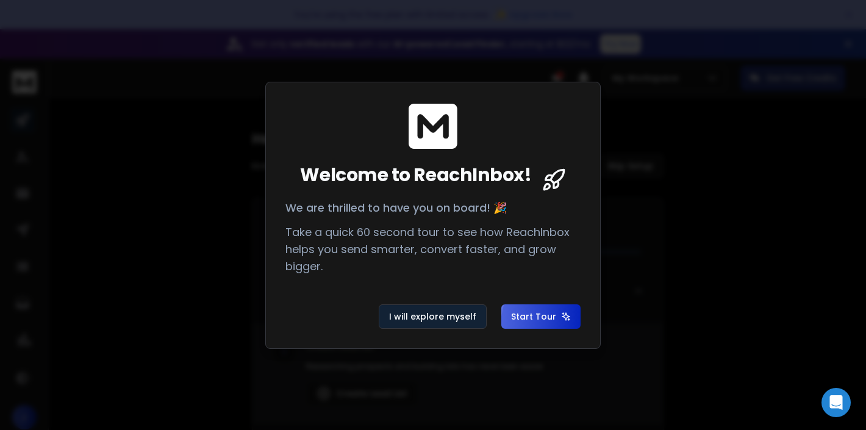
click at [459, 317] on button "I will explore myself" at bounding box center [433, 316] width 108 height 24
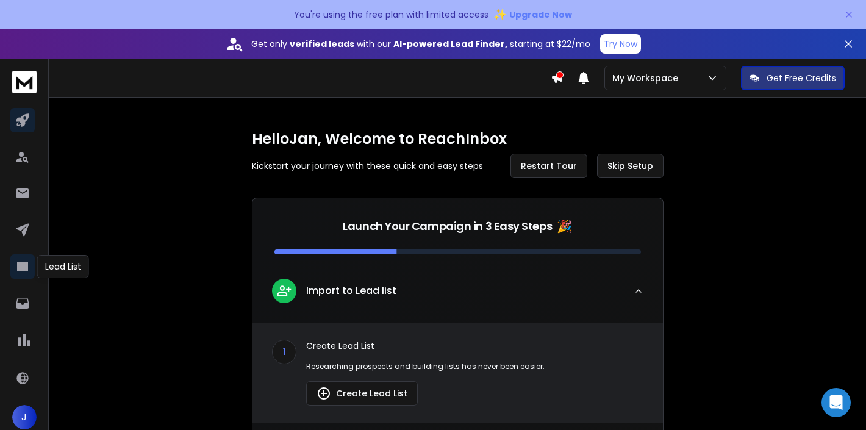
click at [21, 274] on link at bounding box center [22, 266] width 24 height 24
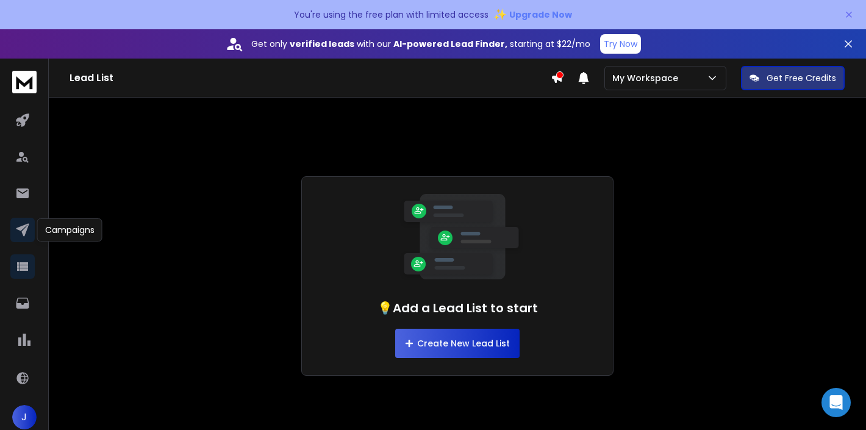
click at [24, 236] on icon at bounding box center [22, 230] width 15 height 15
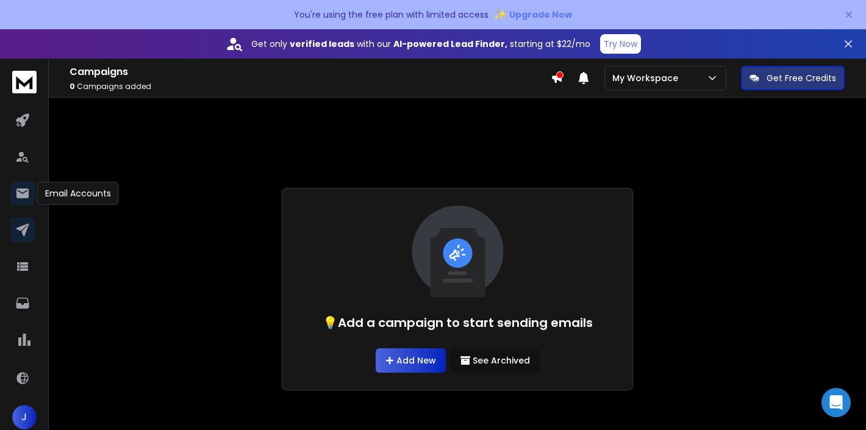
click at [29, 198] on icon at bounding box center [22, 193] width 15 height 15
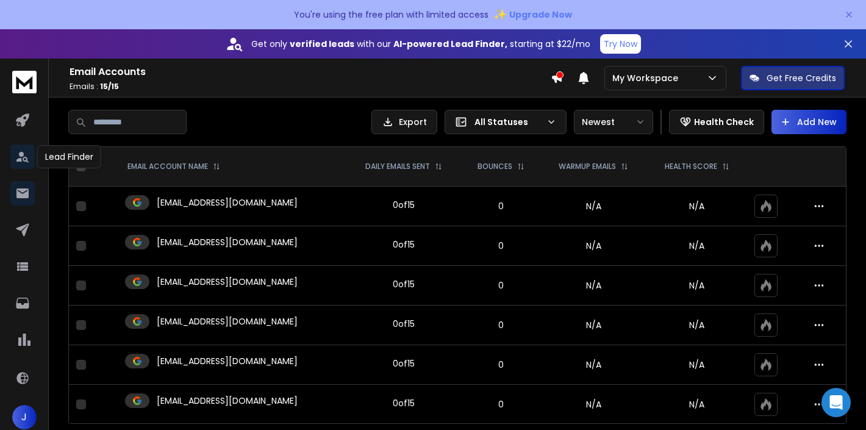
click at [26, 163] on icon at bounding box center [22, 156] width 15 height 15
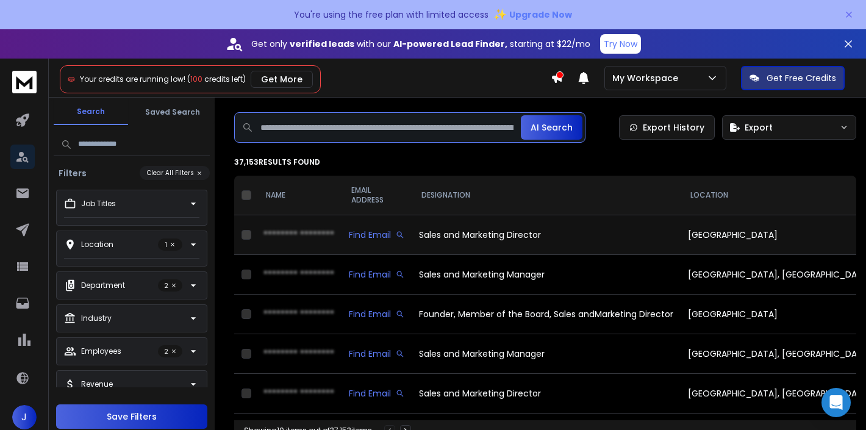
click at [398, 238] on icon at bounding box center [400, 235] width 9 height 9
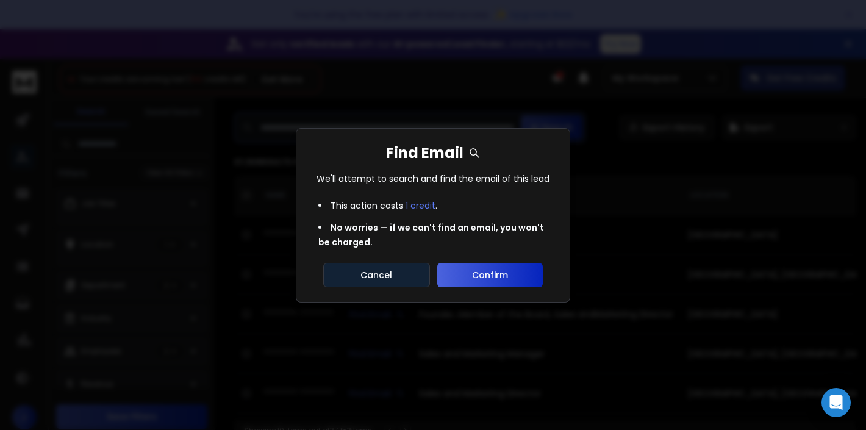
click at [392, 276] on button "Cancel" at bounding box center [376, 275] width 107 height 24
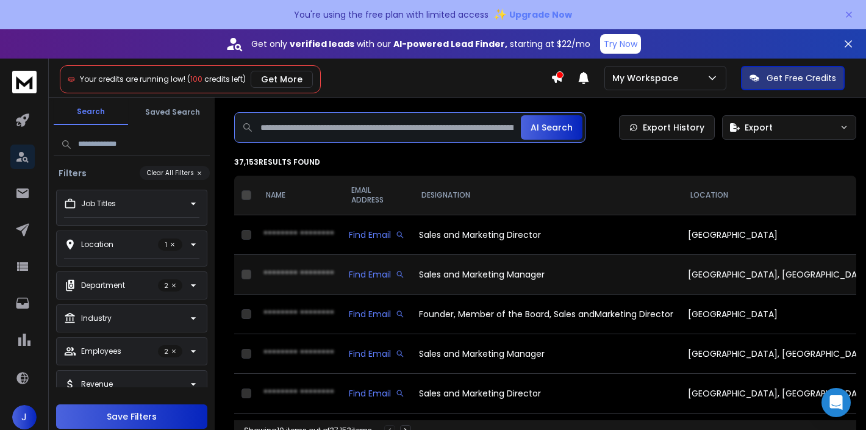
scroll to position [189, 0]
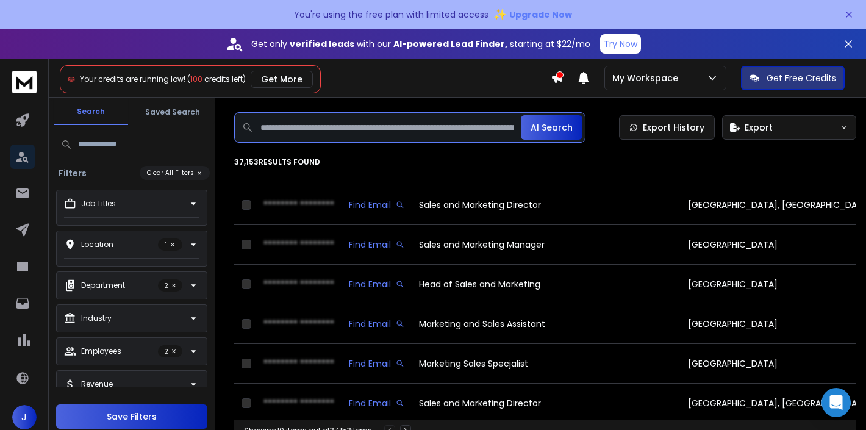
click at [849, 12] on icon "Close notification" at bounding box center [849, 15] width 10 height 10
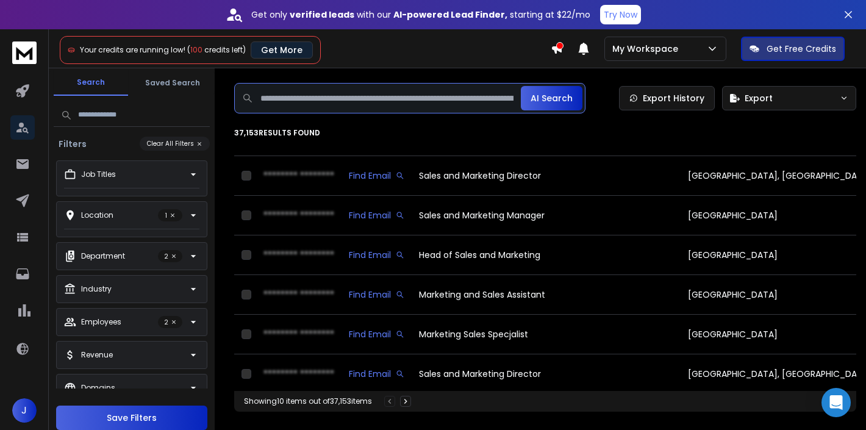
click at [281, 48] on button "Get More" at bounding box center [282, 49] width 62 height 17
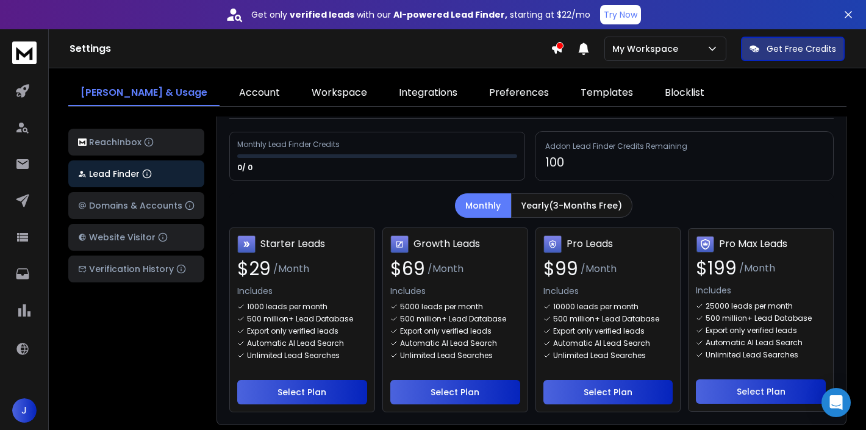
scroll to position [157, 0]
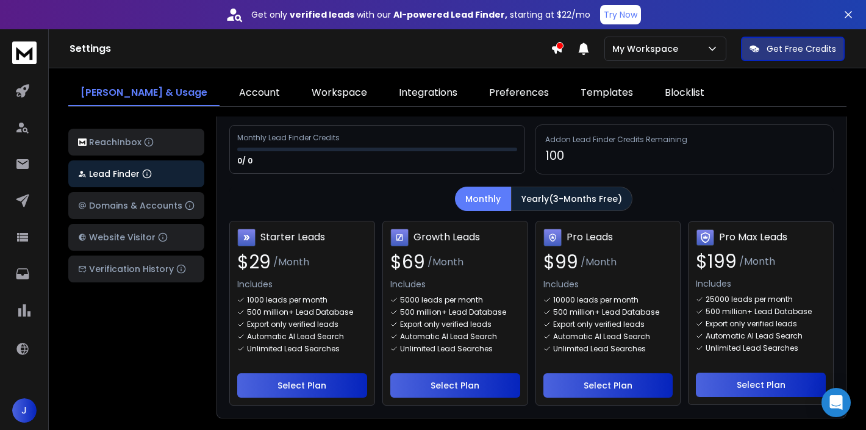
click at [611, 190] on button "Yearly(3-Months Free)" at bounding box center [571, 199] width 121 height 24
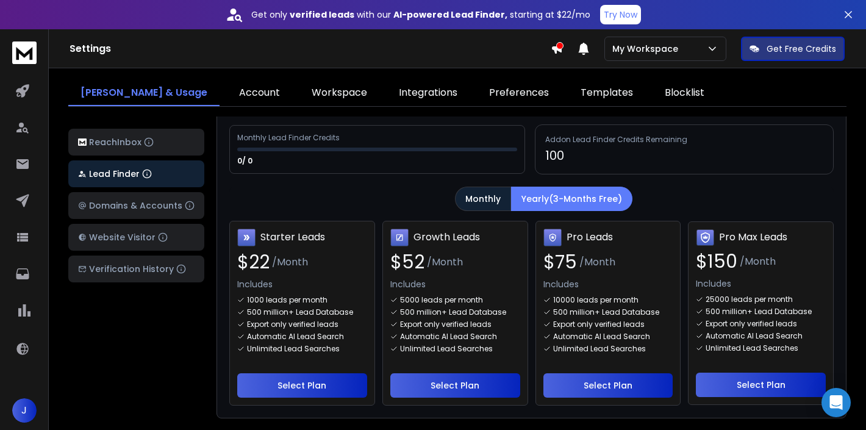
click at [461, 204] on button "Monthly" at bounding box center [483, 199] width 56 height 24
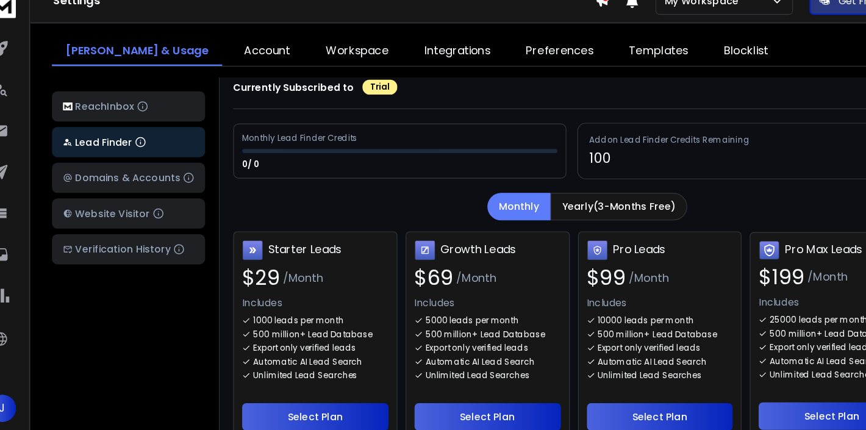
scroll to position [0, 0]
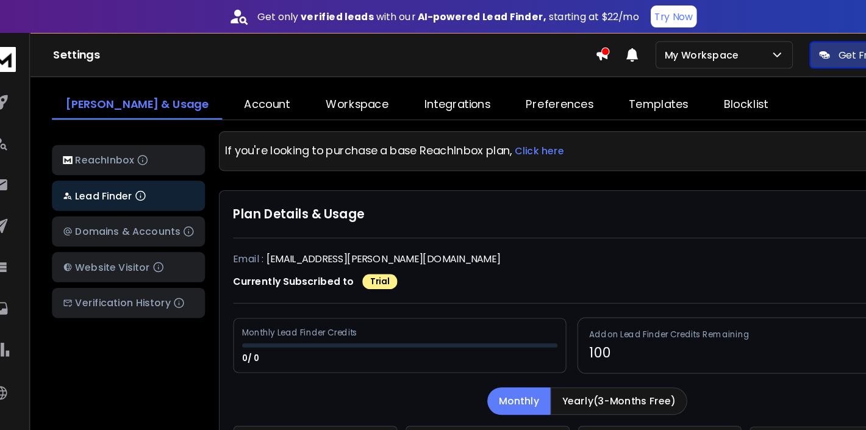
click at [604, 10] on p "Try Now" at bounding box center [621, 15] width 34 height 12
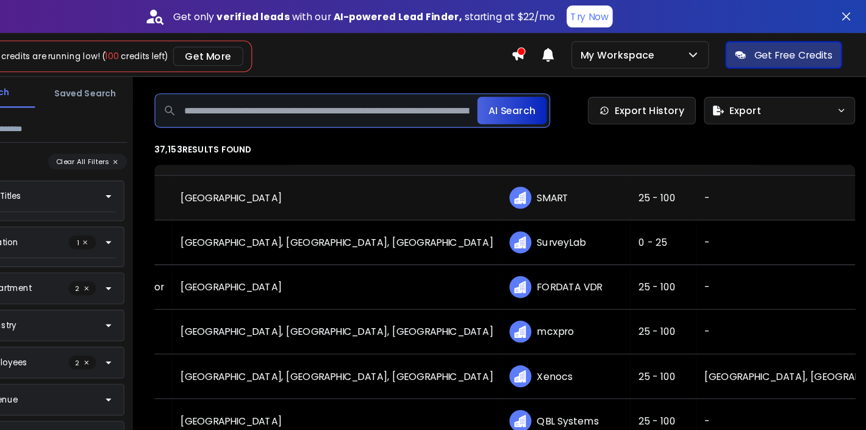
scroll to position [0, 431]
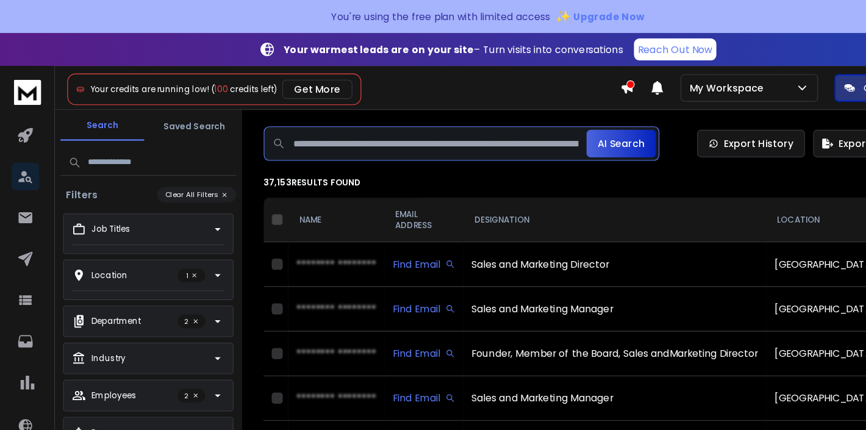
click at [26, 88] on img at bounding box center [24, 82] width 24 height 23
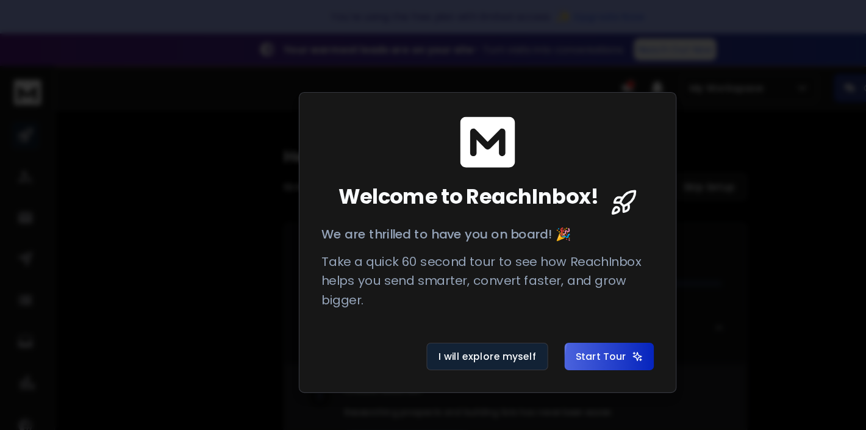
click at [470, 314] on button "I will explore myself" at bounding box center [433, 316] width 108 height 24
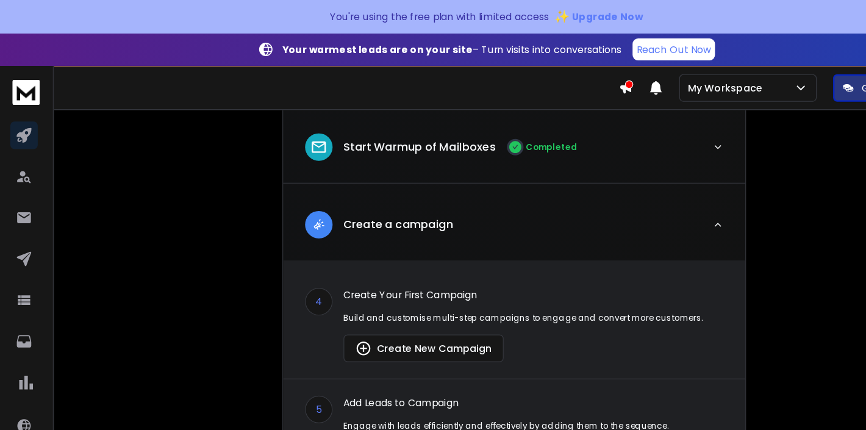
scroll to position [287, 0]
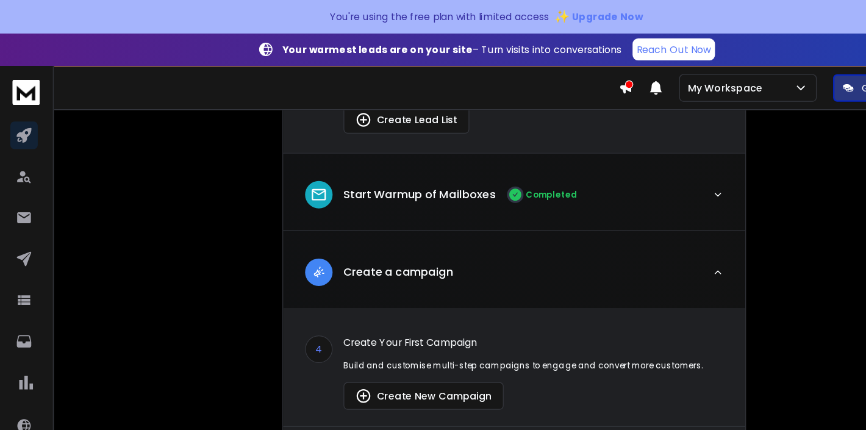
click at [606, 245] on button "Create a campaign" at bounding box center [458, 247] width 411 height 54
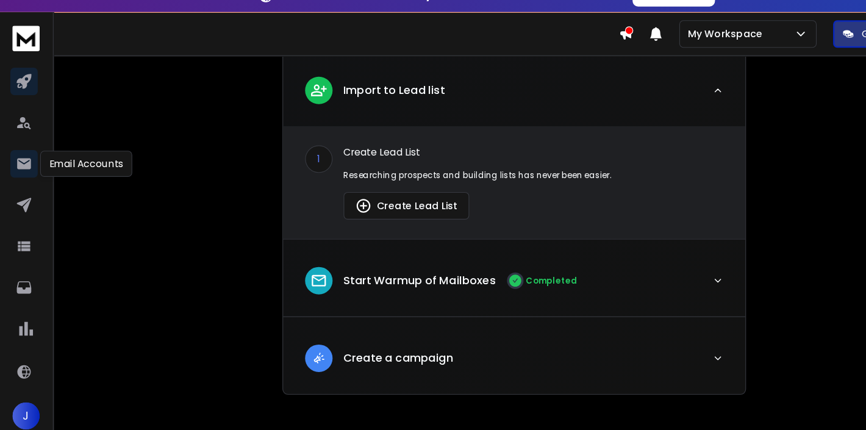
click at [27, 198] on icon at bounding box center [22, 194] width 12 height 10
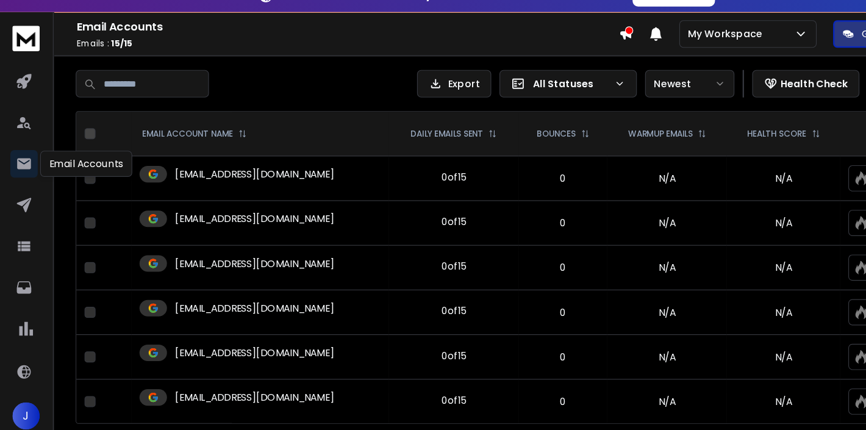
scroll to position [6, 0]
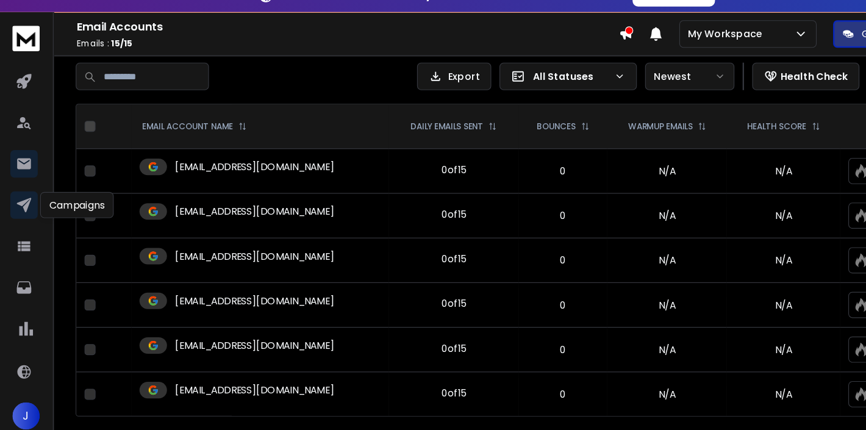
click at [29, 223] on icon at bounding box center [22, 230] width 15 height 15
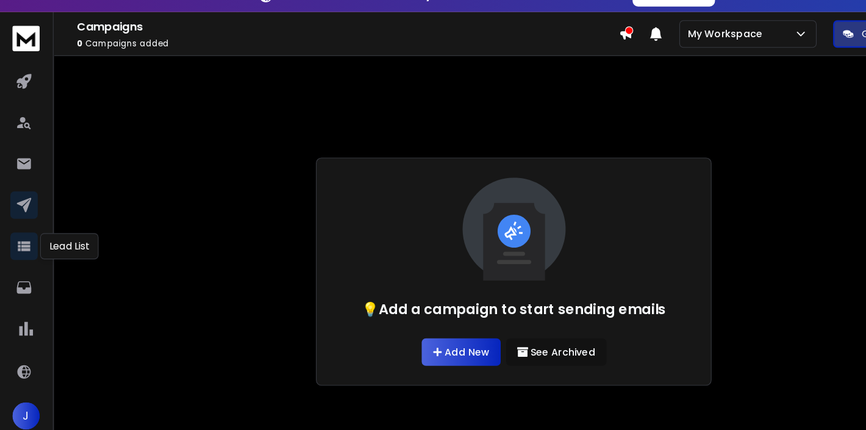
click at [32, 268] on link at bounding box center [22, 266] width 24 height 24
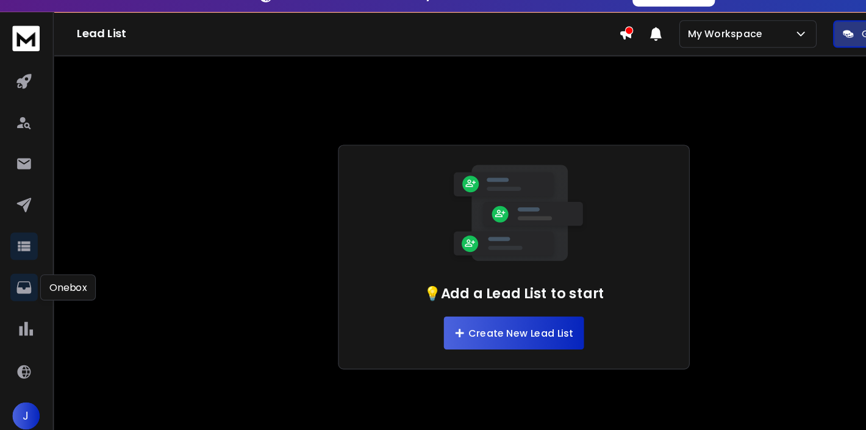
click at [32, 303] on link at bounding box center [22, 303] width 24 height 24
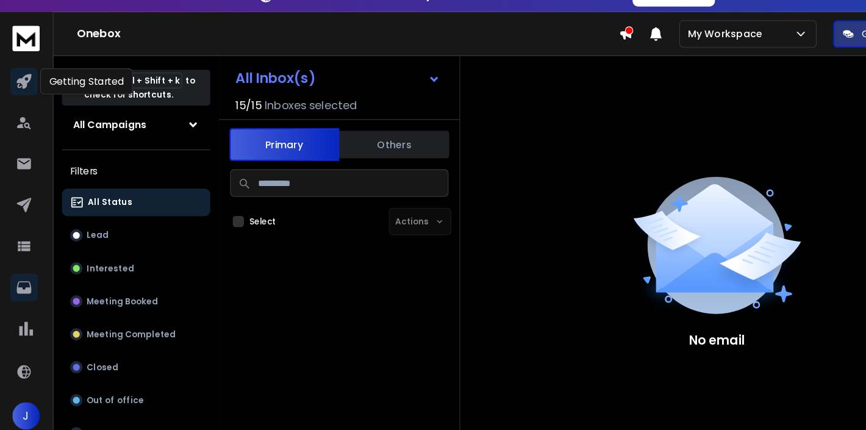
click at [17, 122] on icon at bounding box center [18, 124] width 4 height 4
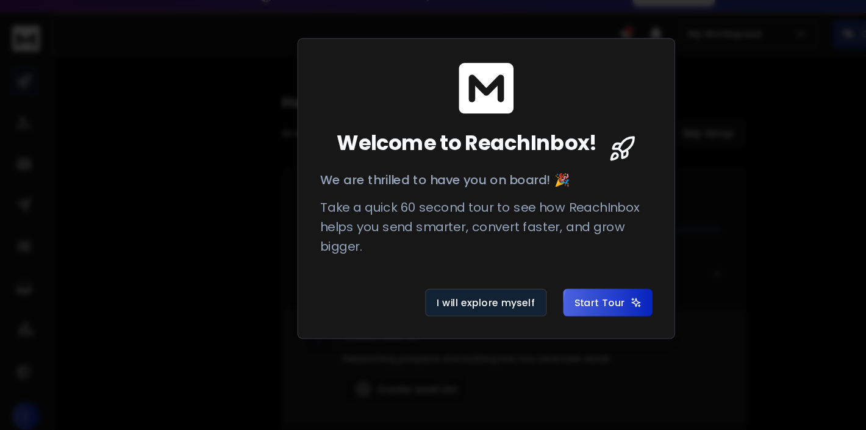
drag, startPoint x: 488, startPoint y: 310, endPoint x: 479, endPoint y: 310, distance: 9.2
click at [487, 310] on button "I will explore myself" at bounding box center [433, 316] width 108 height 24
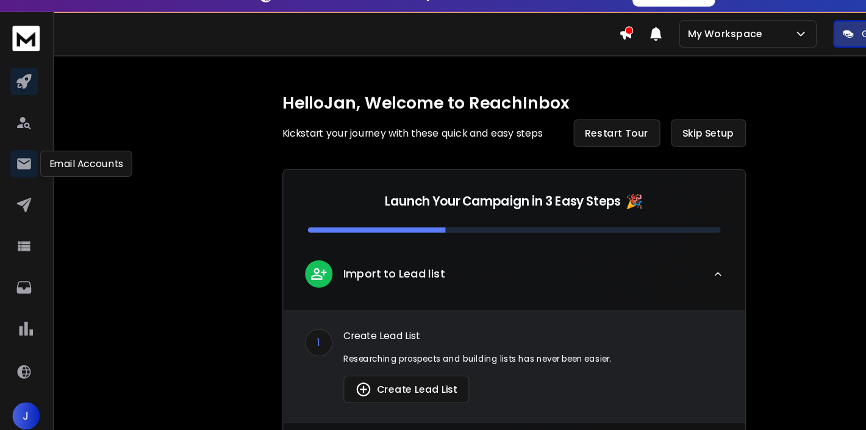
click at [26, 195] on icon at bounding box center [22, 194] width 12 height 10
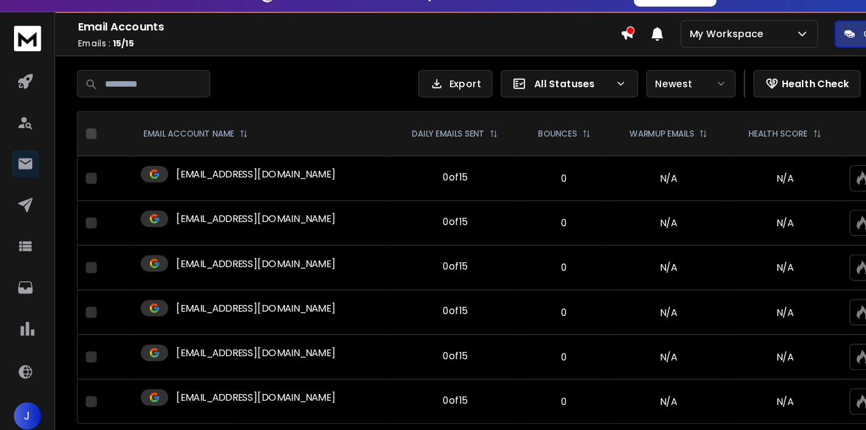
click at [560, 121] on div "All Statuses" at bounding box center [506, 122] width 122 height 24
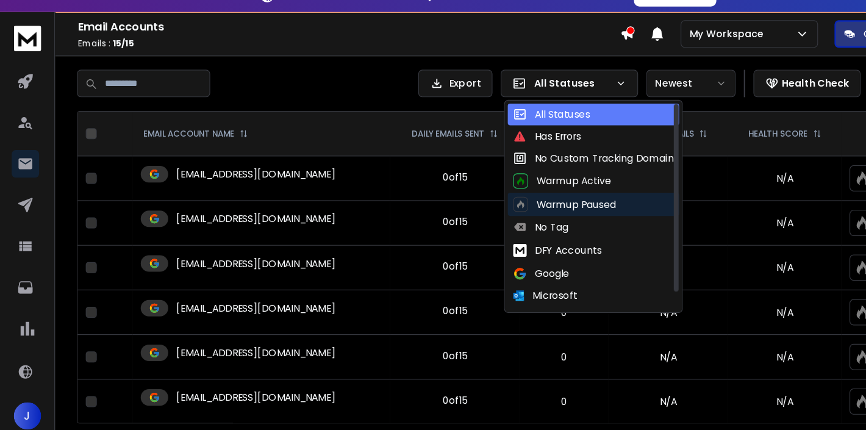
click at [534, 226] on div "Warmup Paused" at bounding box center [502, 229] width 92 height 13
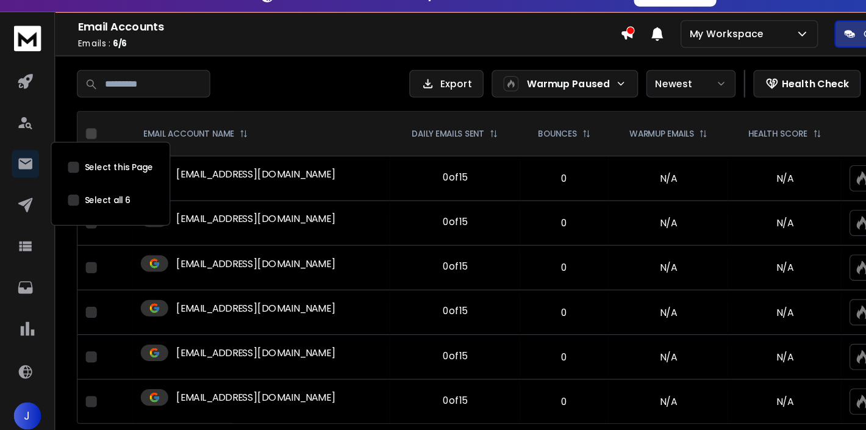
click at [84, 165] on button "Select this Page" at bounding box center [81, 167] width 10 height 10
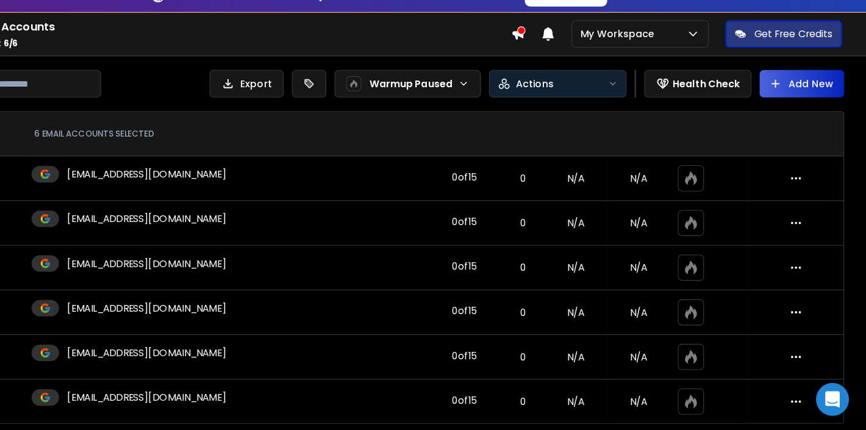
click at [628, 112] on button "Actions" at bounding box center [592, 122] width 122 height 24
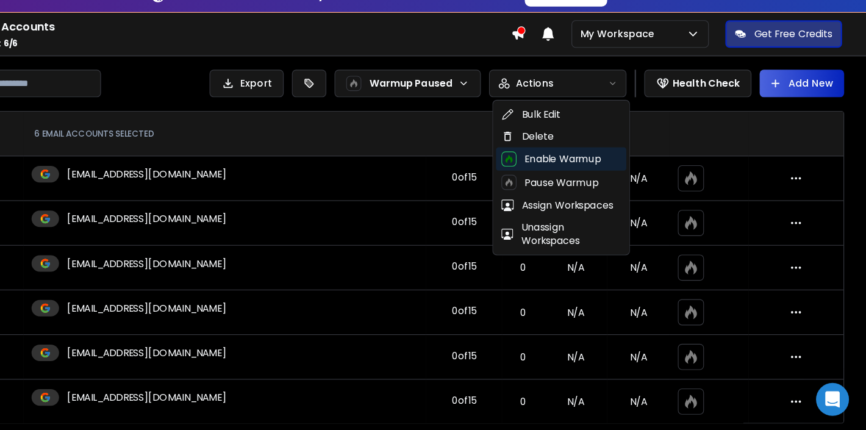
click at [627, 185] on div "Enable Warmup" at bounding box center [586, 188] width 88 height 13
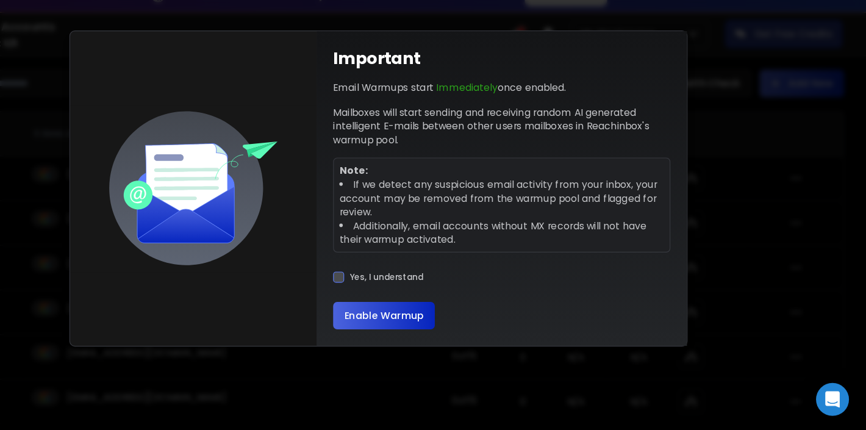
click at [455, 298] on label "Yes, I understand" at bounding box center [440, 294] width 65 height 10
click at [402, 294] on button "Yes, I understand" at bounding box center [398, 294] width 10 height 10
click at [424, 328] on button "Enable Warmup" at bounding box center [438, 328] width 90 height 24
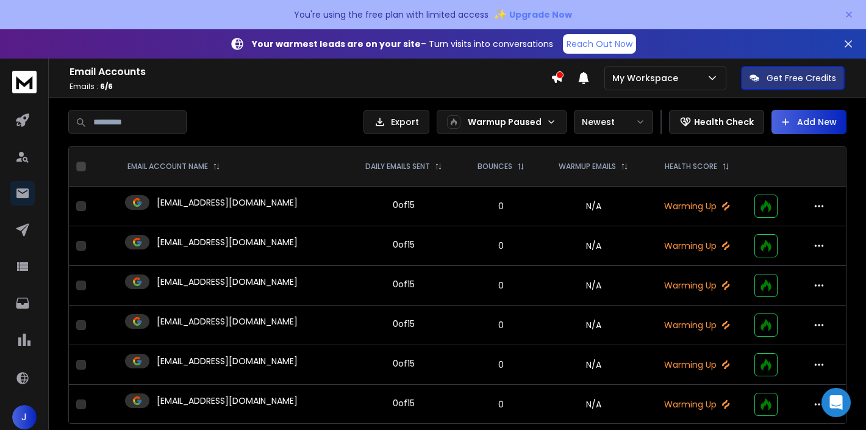
click at [547, 124] on div "Warmup Paused" at bounding box center [502, 122] width 130 height 24
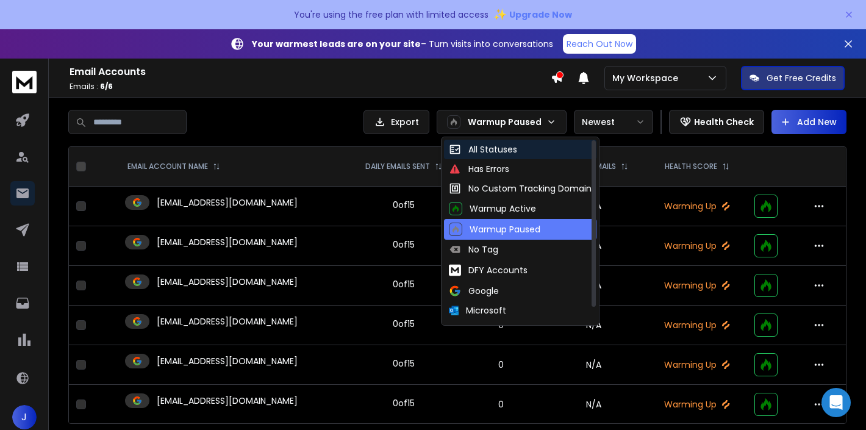
click at [487, 146] on div "All Statuses" at bounding box center [483, 149] width 68 height 12
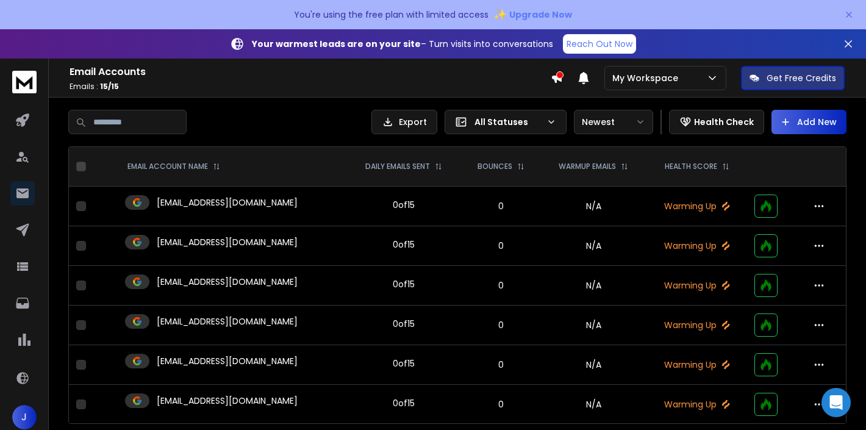
click at [812, 121] on button "Add New" at bounding box center [809, 122] width 75 height 24
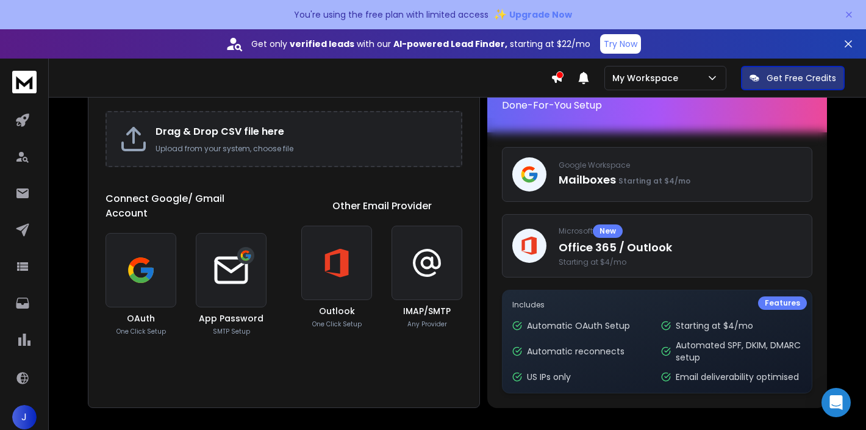
scroll to position [117, 0]
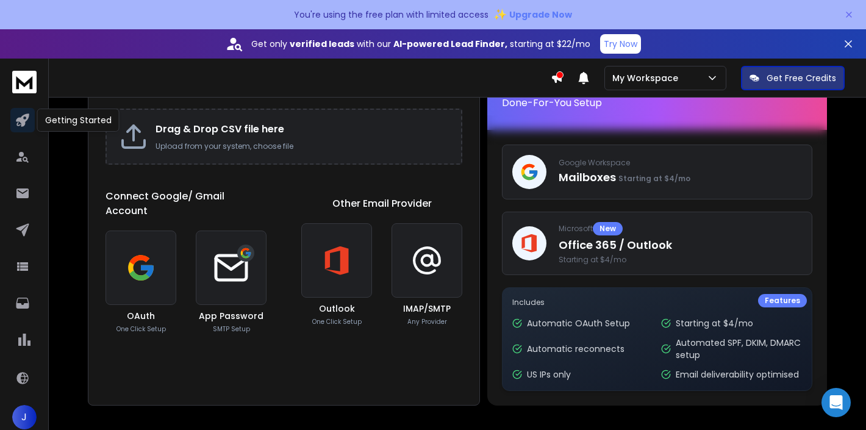
click at [27, 119] on icon at bounding box center [22, 119] width 13 height 13
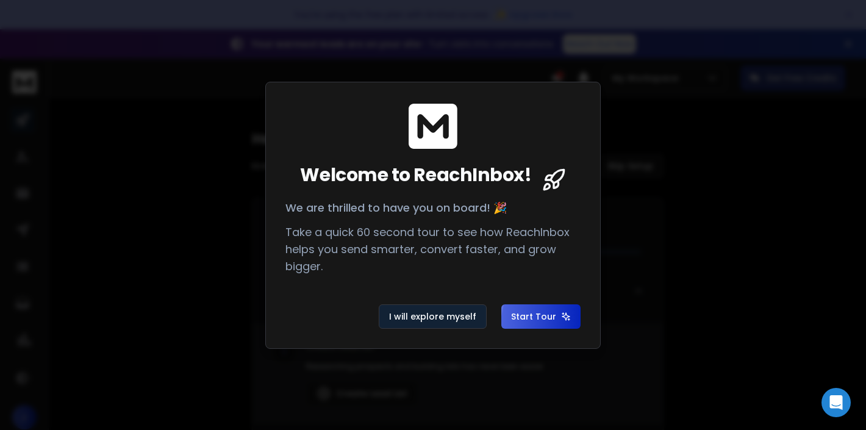
click at [395, 319] on button "I will explore myself" at bounding box center [433, 316] width 108 height 24
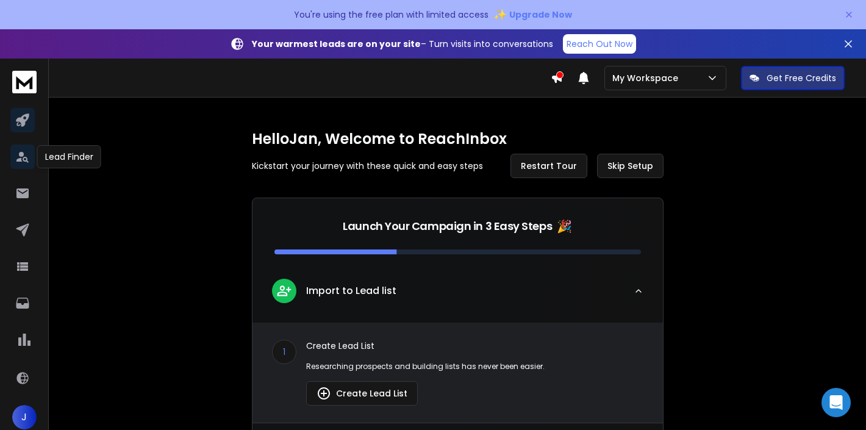
click at [31, 154] on link at bounding box center [22, 157] width 24 height 24
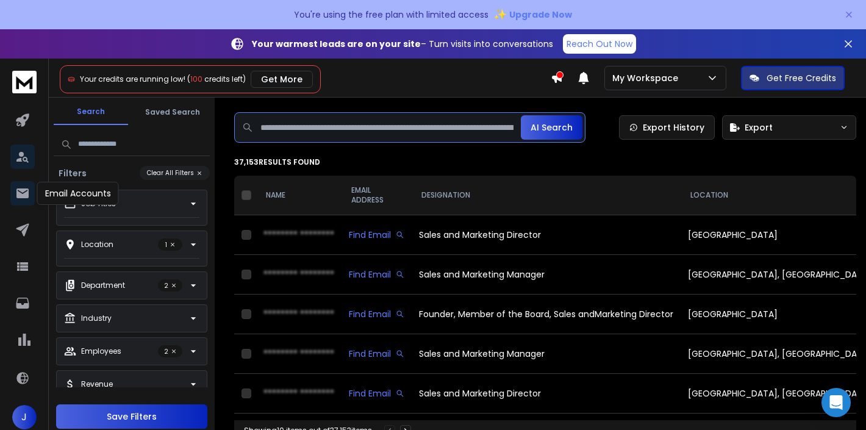
click at [34, 198] on link at bounding box center [22, 193] width 24 height 24
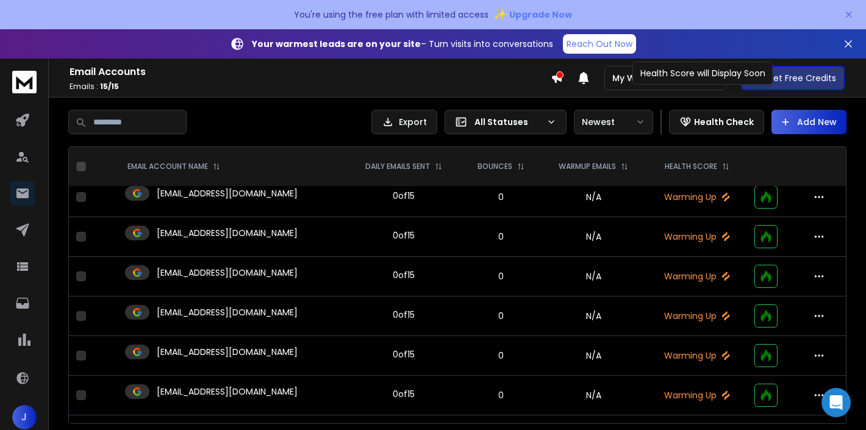
scroll to position [367, 0]
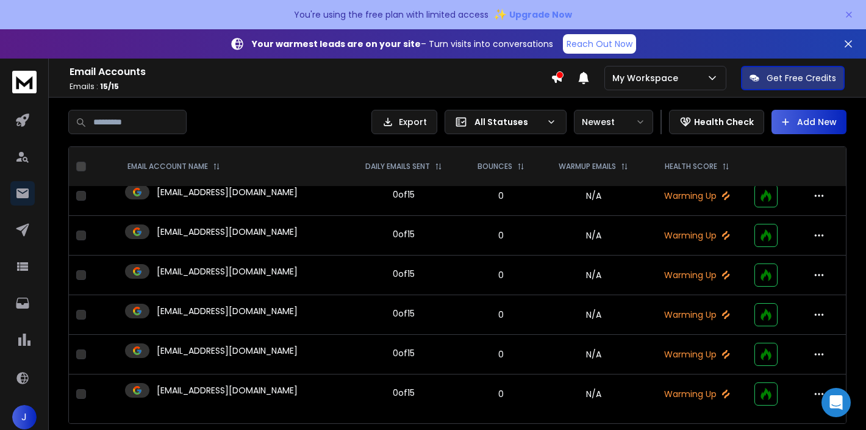
click at [730, 311] on icon at bounding box center [726, 315] width 9 height 9
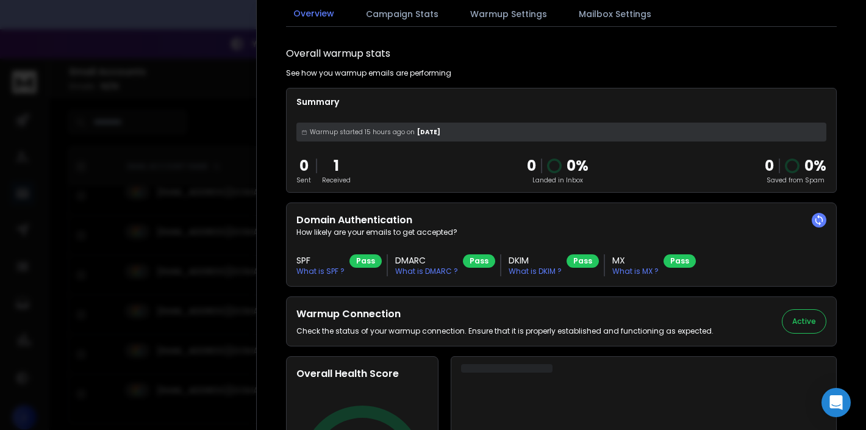
scroll to position [0, 0]
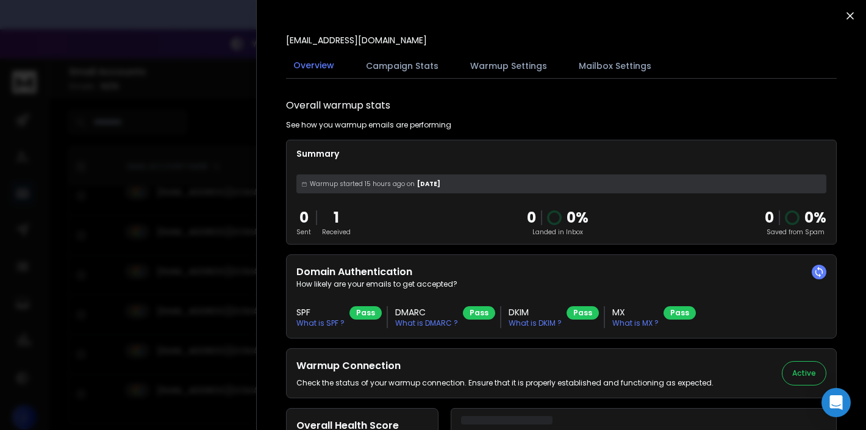
click at [850, 13] on icon "button" at bounding box center [850, 16] width 6 height 6
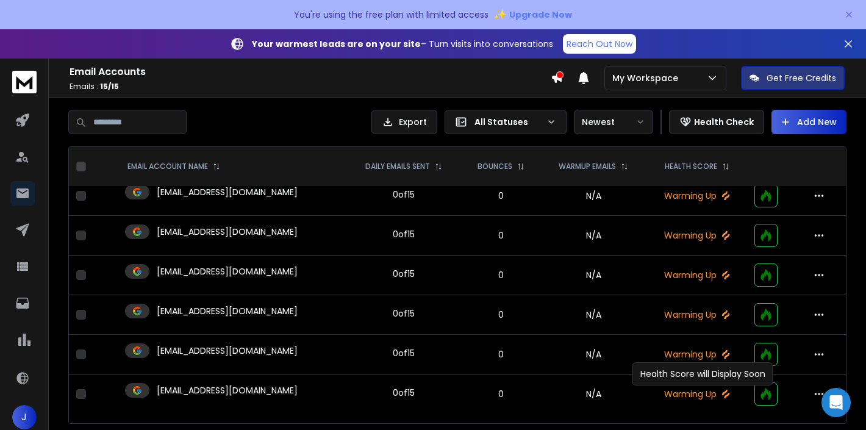
click at [730, 392] on icon at bounding box center [726, 394] width 8 height 9
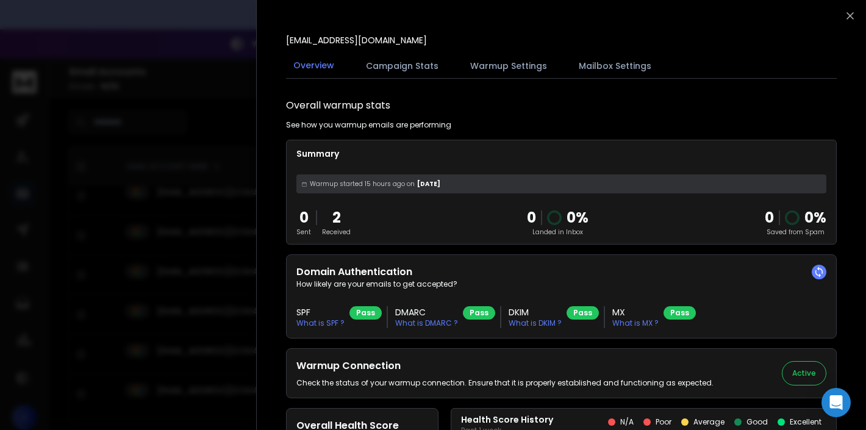
click at [498, 65] on button "Warmup Settings" at bounding box center [509, 65] width 92 height 27
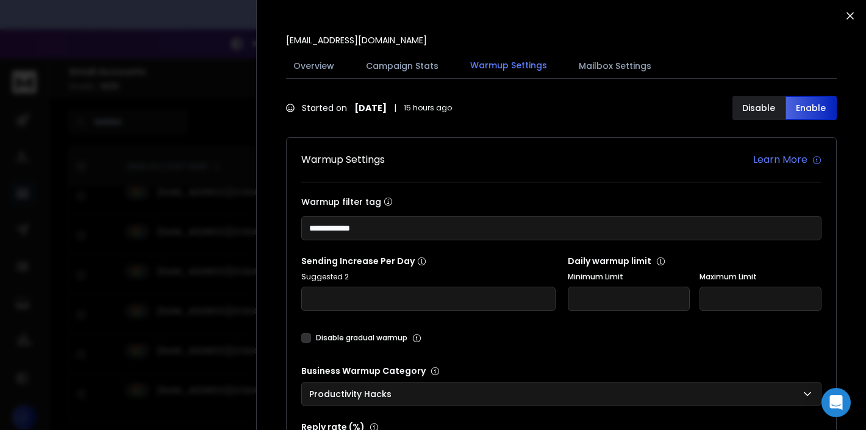
click at [844, 20] on icon "button" at bounding box center [850, 16] width 12 height 12
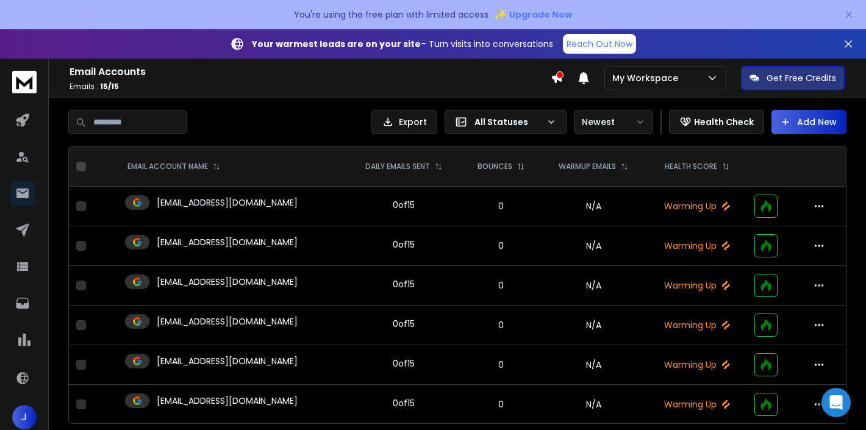
click at [248, 200] on p "[EMAIL_ADDRESS][DOMAIN_NAME]" at bounding box center [227, 202] width 141 height 12
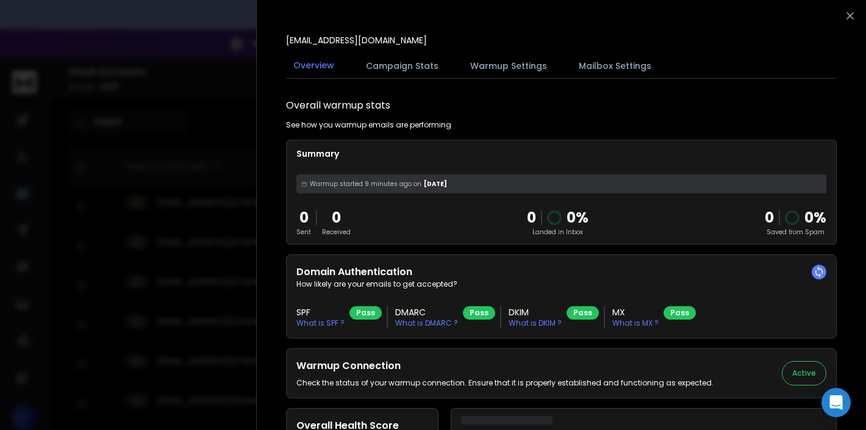
click at [195, 168] on div at bounding box center [433, 215] width 866 height 430
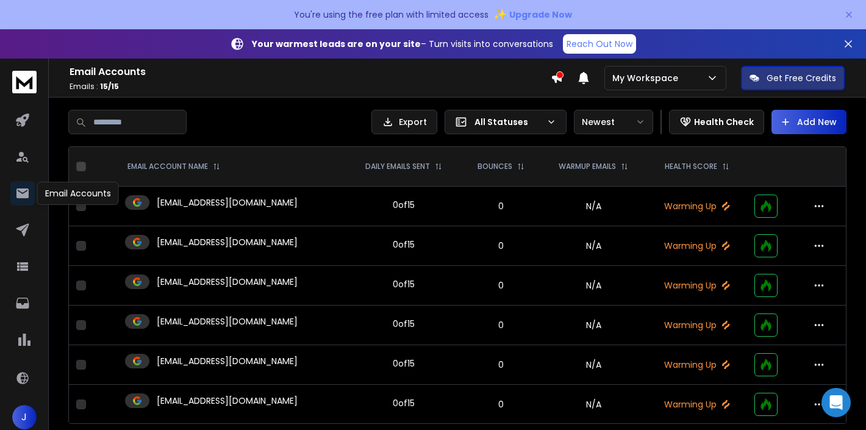
click at [28, 197] on icon at bounding box center [22, 193] width 15 height 15
click at [24, 192] on icon at bounding box center [22, 193] width 15 height 15
click at [24, 314] on link at bounding box center [22, 303] width 24 height 24
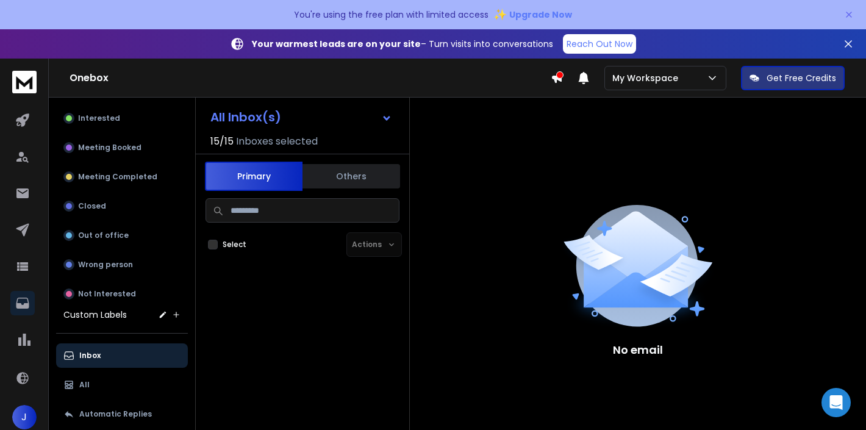
scroll to position [294, 0]
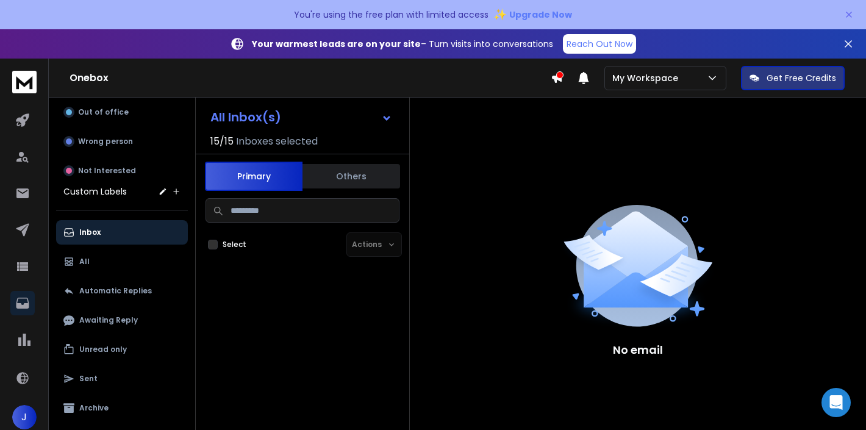
click at [115, 228] on button "Inbox" at bounding box center [122, 232] width 132 height 24
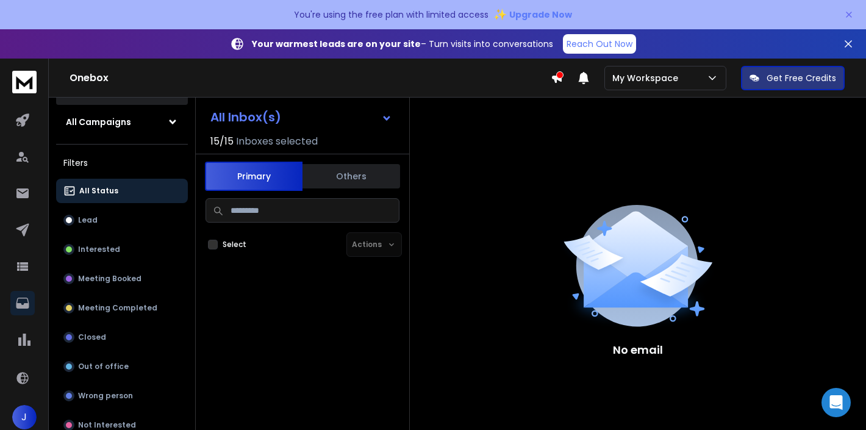
scroll to position [0, 0]
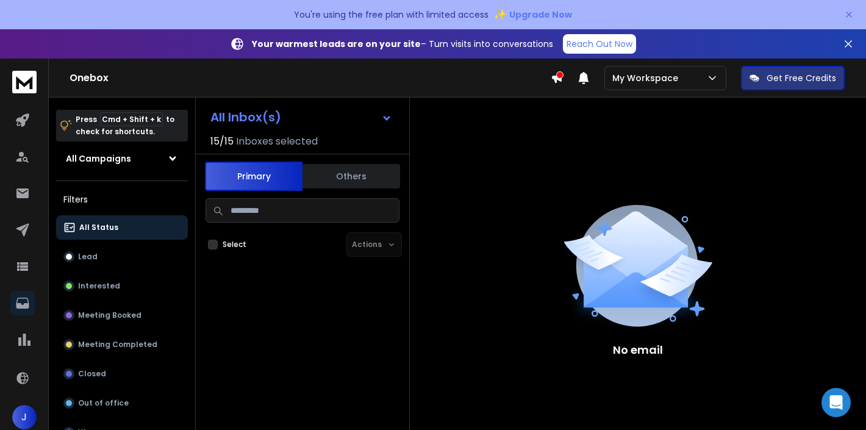
click at [121, 228] on button "All Status" at bounding box center [122, 227] width 132 height 24
click at [336, 178] on button "Others" at bounding box center [352, 176] width 98 height 27
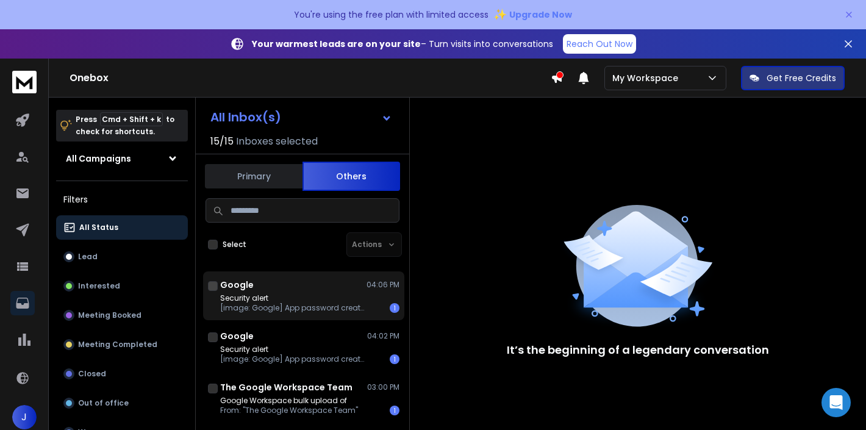
scroll to position [199, 0]
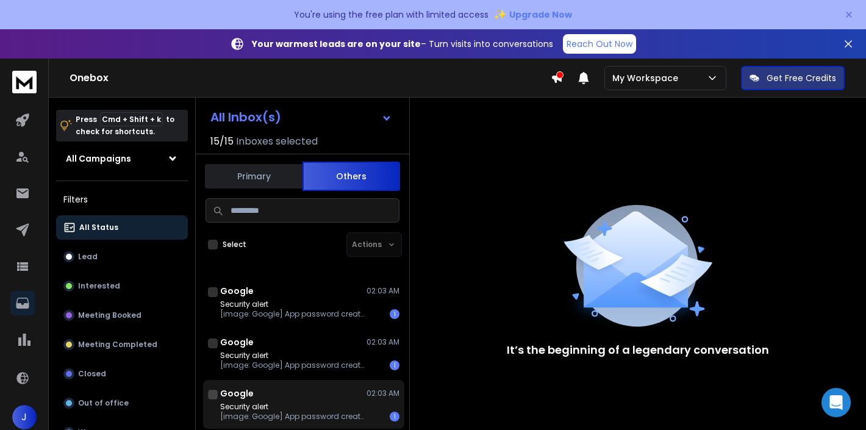
click at [325, 390] on div "Google 02:03 AM" at bounding box center [309, 393] width 179 height 12
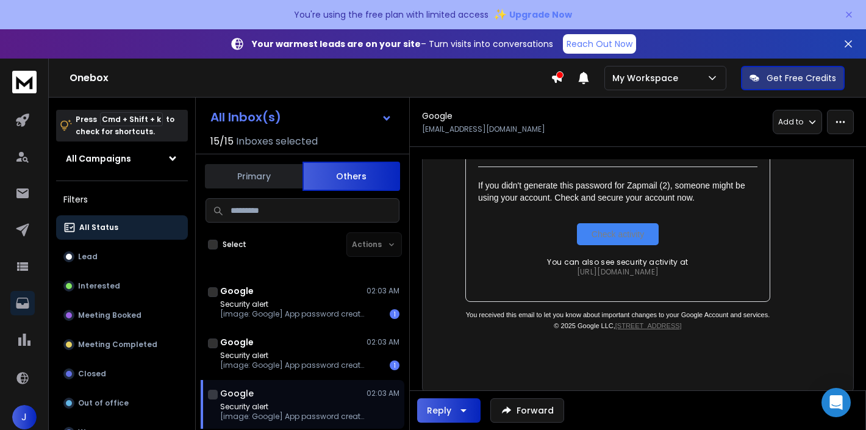
scroll to position [307, 0]
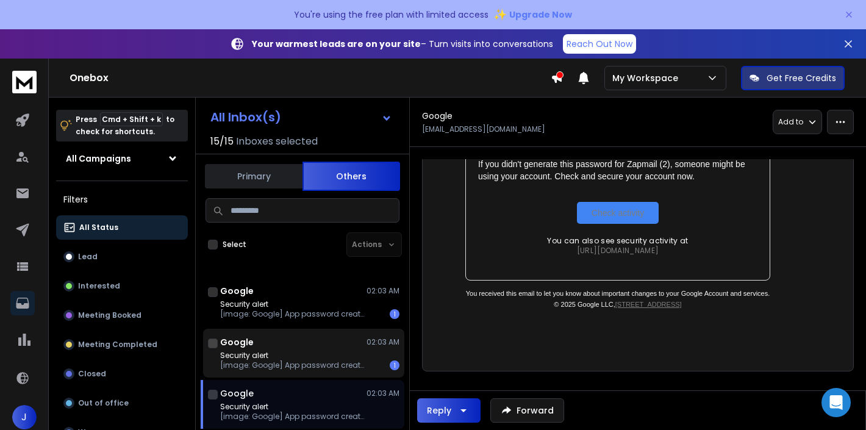
click at [278, 359] on p "Security alert" at bounding box center [293, 356] width 146 height 10
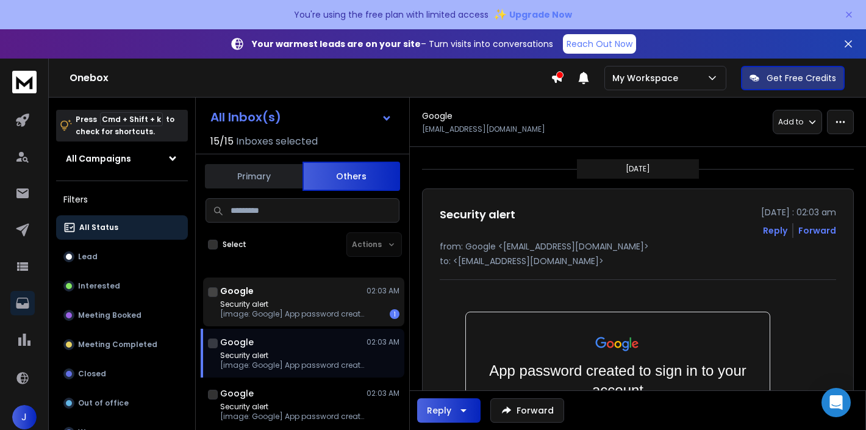
click at [334, 305] on p "Security alert" at bounding box center [293, 305] width 146 height 10
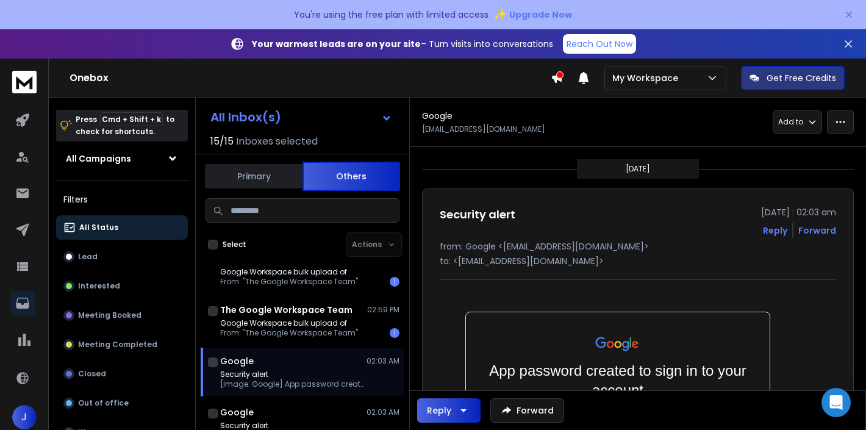
scroll to position [128, 0]
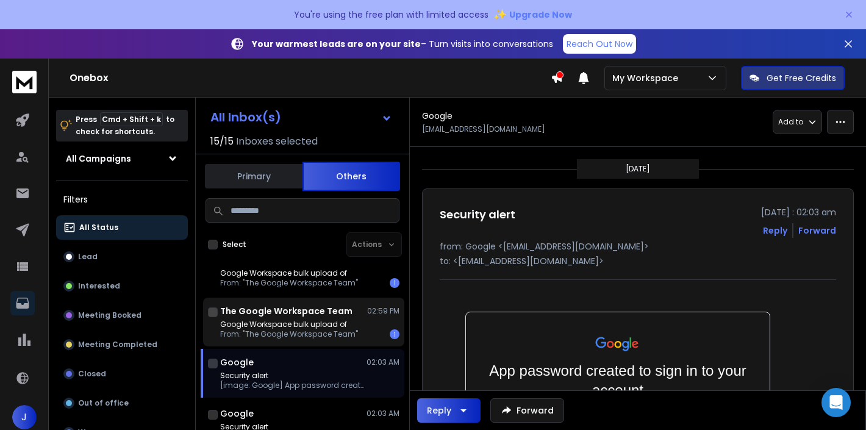
click at [334, 314] on h1 "The Google Workspace Team" at bounding box center [286, 311] width 132 height 12
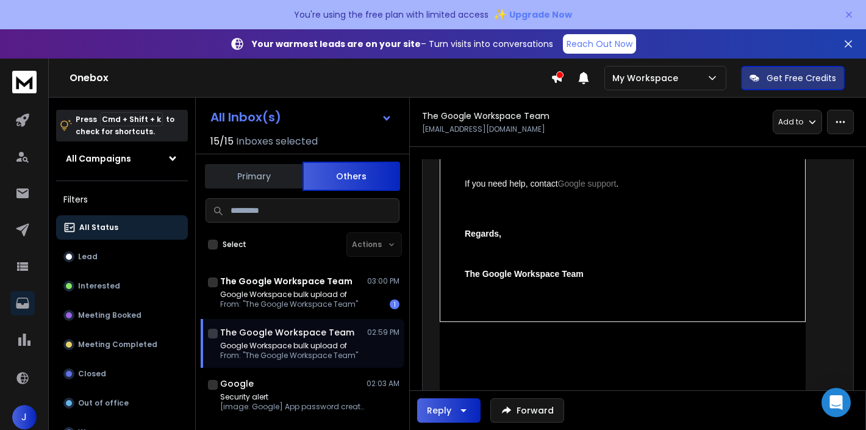
scroll to position [98, 0]
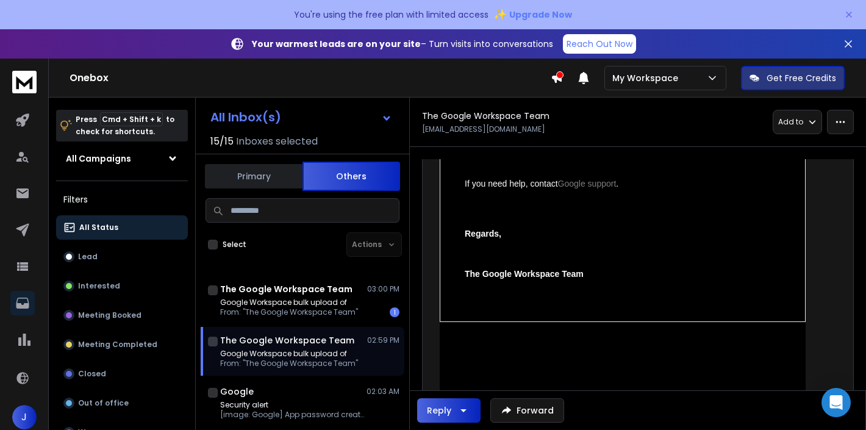
click at [293, 306] on p "Google Workspace bulk upload of" at bounding box center [289, 303] width 138 height 10
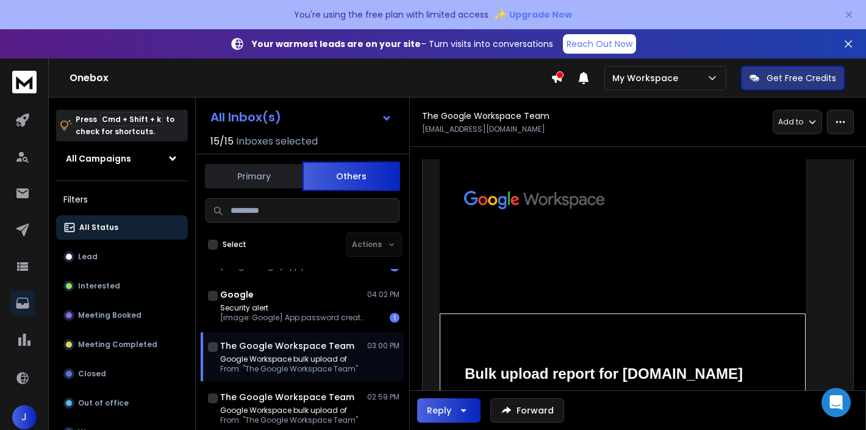
scroll to position [0, 0]
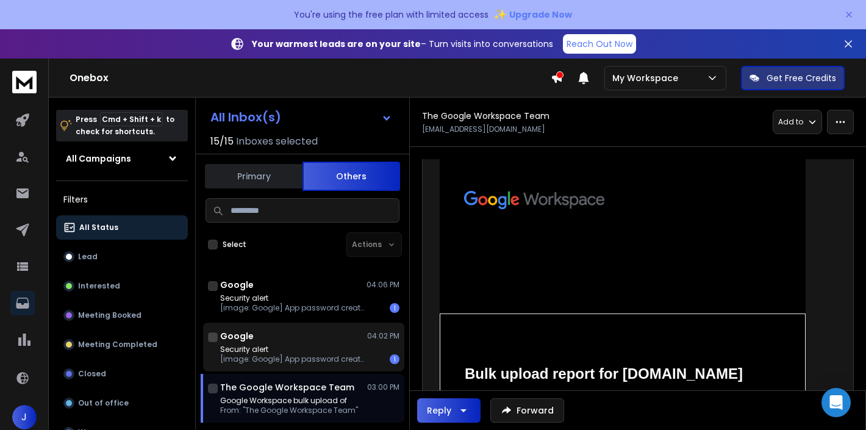
click at [257, 347] on p "Security alert" at bounding box center [293, 350] width 146 height 10
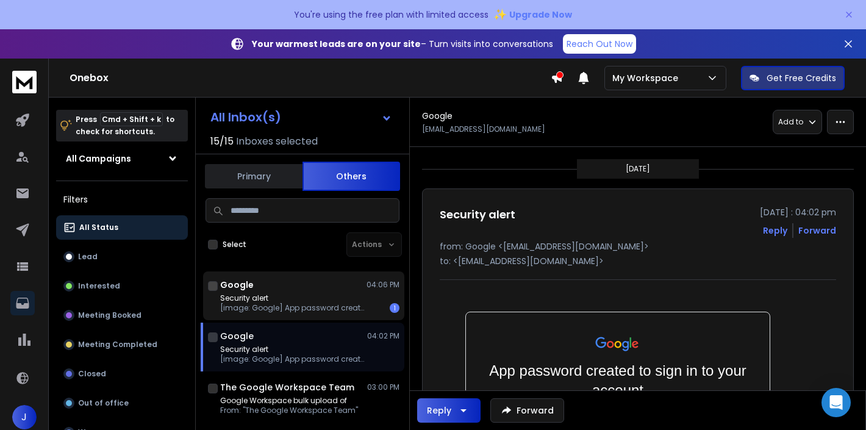
click at [288, 318] on div "Google 04:06 PM Security alert [image: Google] App password created 1" at bounding box center [303, 295] width 201 height 49
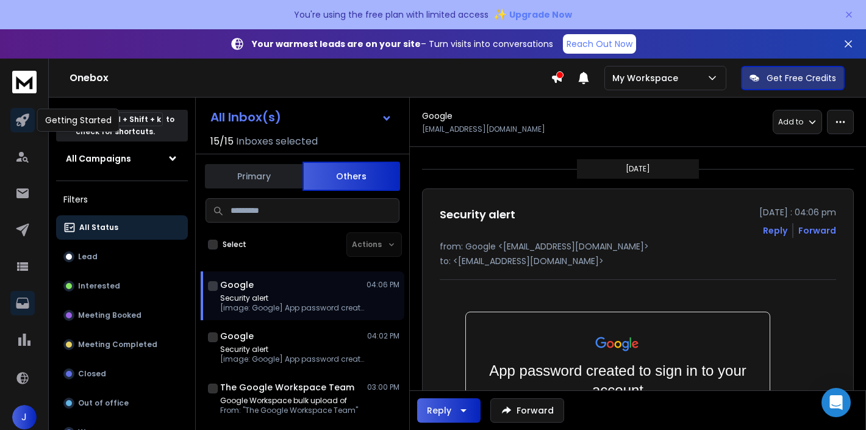
click at [21, 124] on icon at bounding box center [22, 119] width 13 height 13
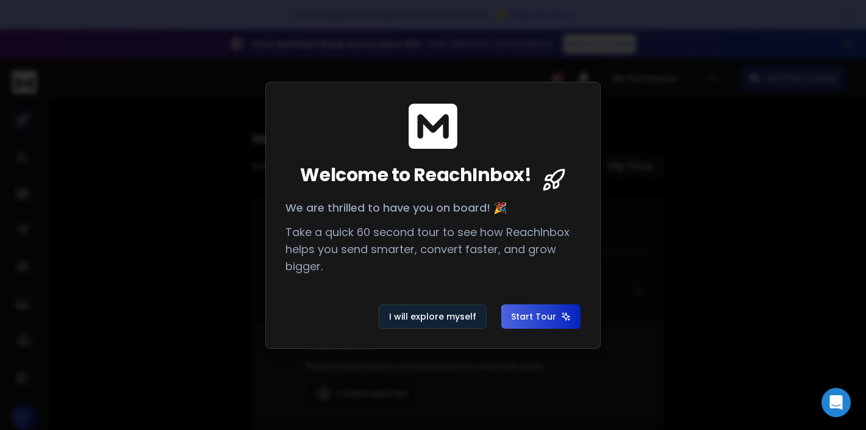
click at [422, 304] on button "I will explore myself" at bounding box center [433, 316] width 108 height 24
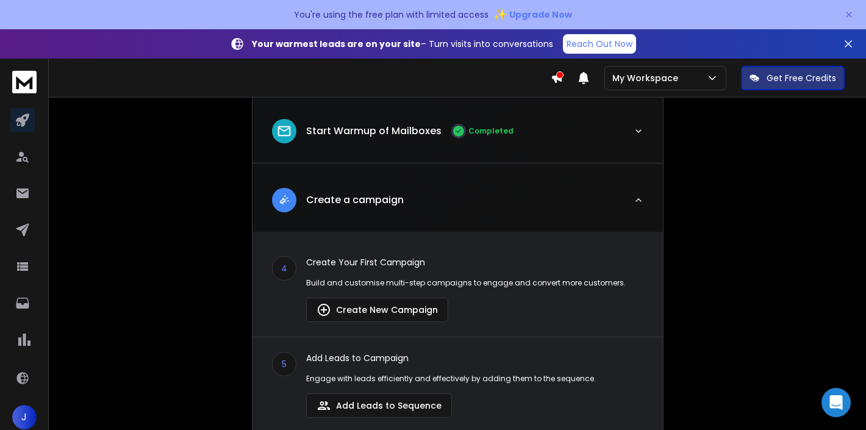
scroll to position [565, 0]
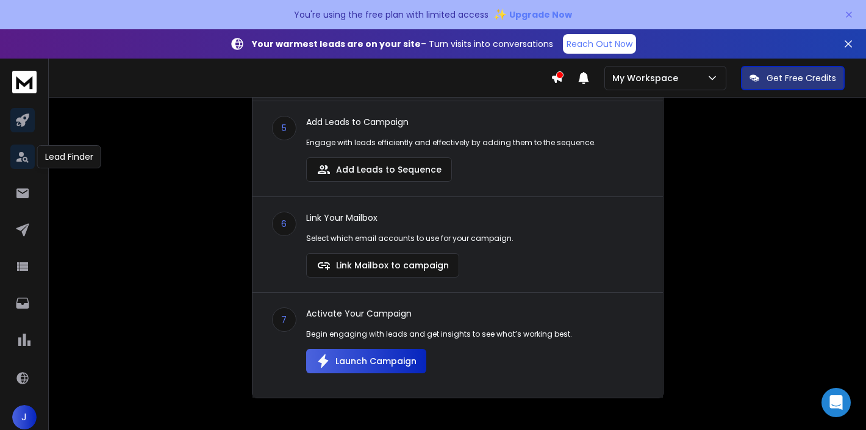
click at [24, 159] on icon at bounding box center [22, 156] width 15 height 15
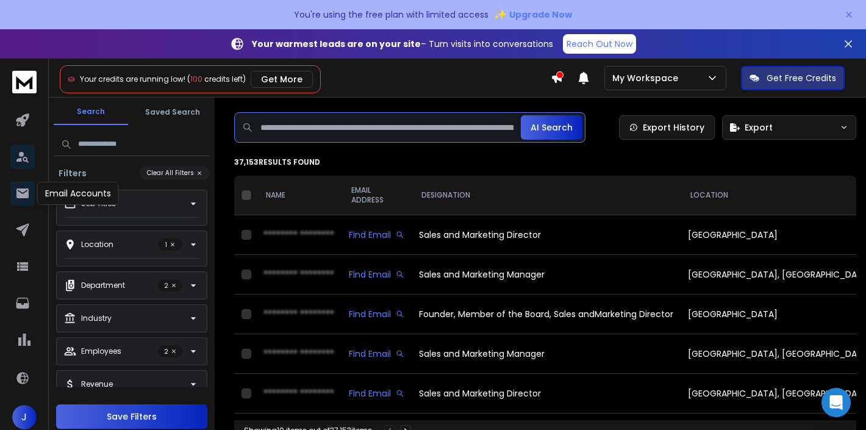
click at [24, 198] on icon at bounding box center [22, 194] width 12 height 10
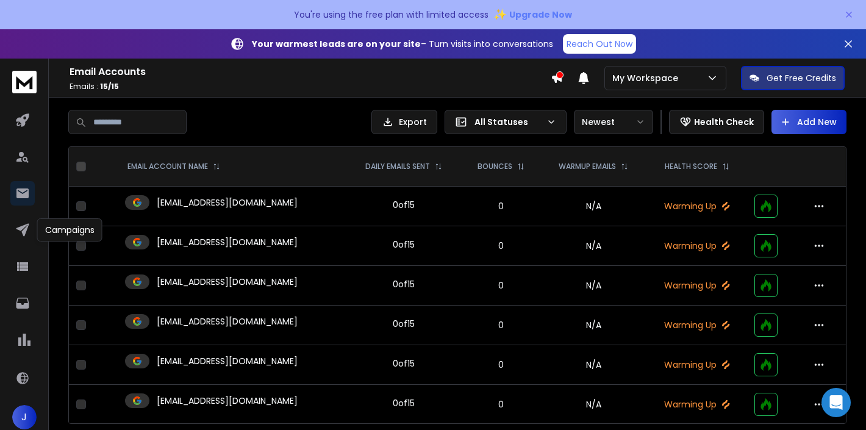
click at [34, 231] on div at bounding box center [24, 232] width 28 height 29
click at [25, 231] on icon at bounding box center [22, 229] width 13 height 13
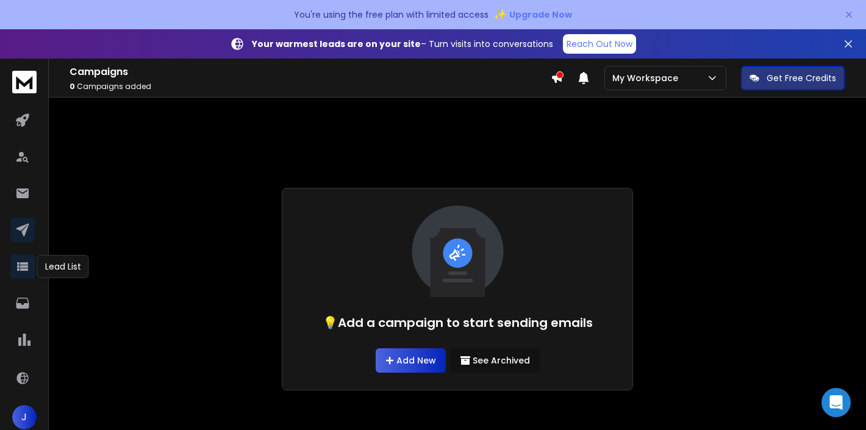
click at [33, 268] on link at bounding box center [22, 266] width 24 height 24
